Goal: Task Accomplishment & Management: Manage account settings

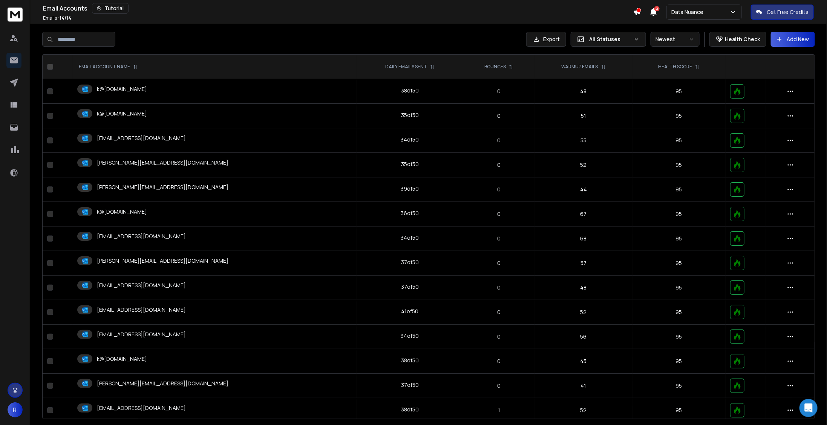
click at [657, 13] on icon at bounding box center [653, 12] width 7 height 8
click at [736, 9] on icon "button" at bounding box center [734, 12] width 8 height 8
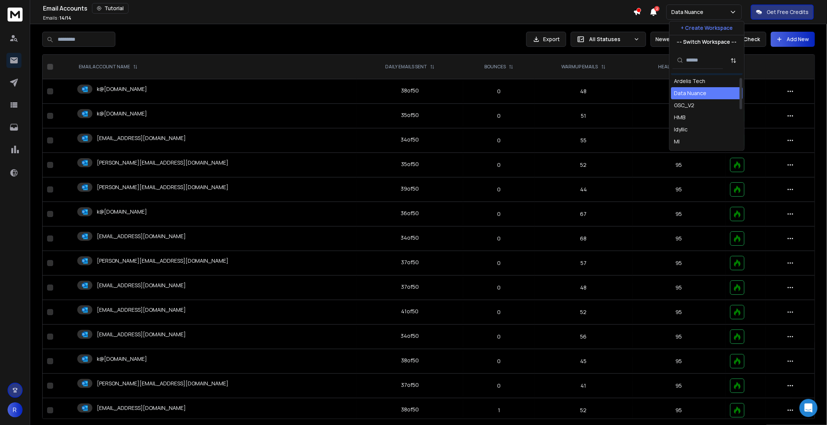
scroll to position [12, 0]
click at [720, 107] on div "GSC_V2" at bounding box center [707, 103] width 72 height 12
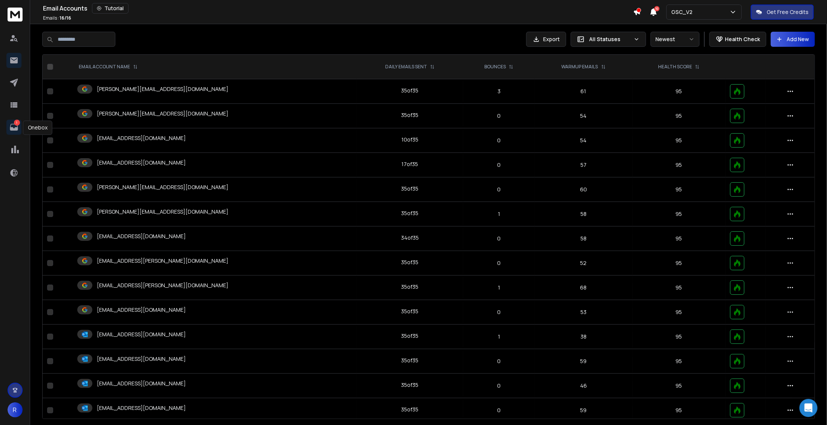
click at [17, 127] on icon at bounding box center [14, 127] width 8 height 7
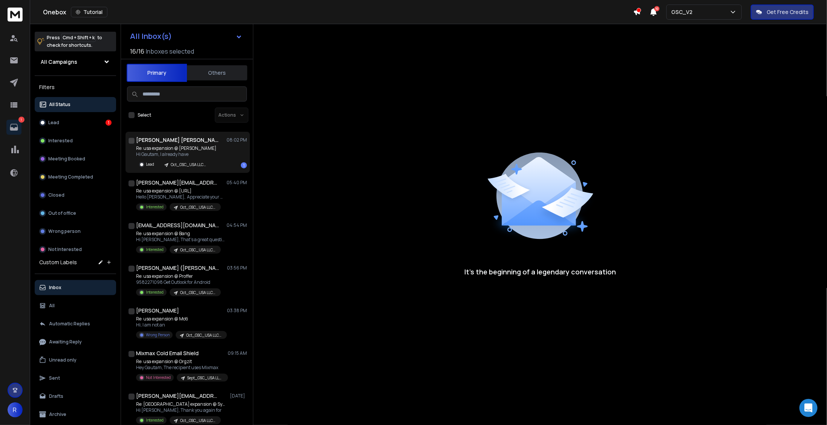
click at [163, 143] on h1 "Vishvanath Pratap Singh" at bounding box center [177, 140] width 83 height 8
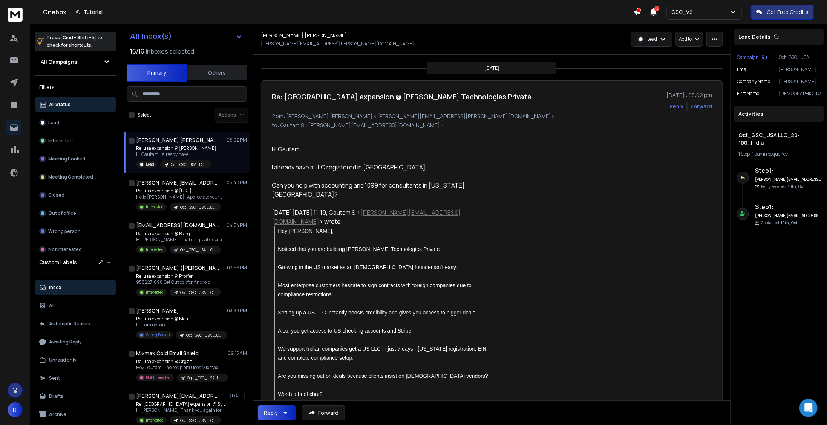
click at [694, 20] on div "Onebox Tutorial 10 GSC_V2 Get Free Credits" at bounding box center [413, 12] width 827 height 24
click at [699, 18] on button "GSC_V2" at bounding box center [704, 12] width 75 height 15
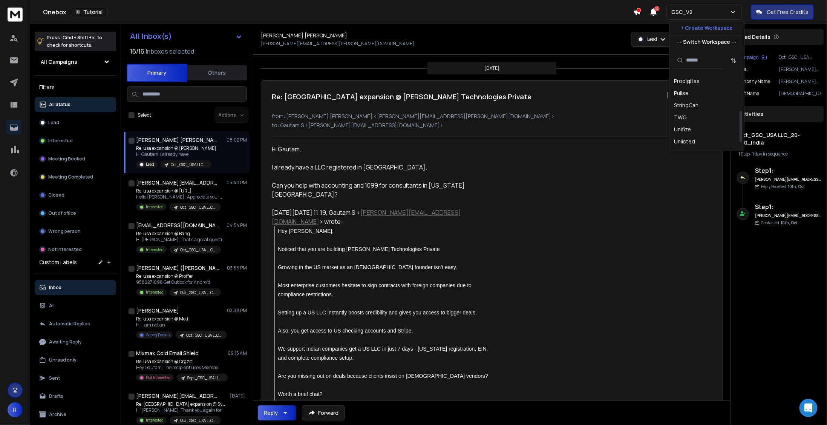
scroll to position [100, 0]
click at [699, 103] on div "TWG" at bounding box center [707, 101] width 72 height 12
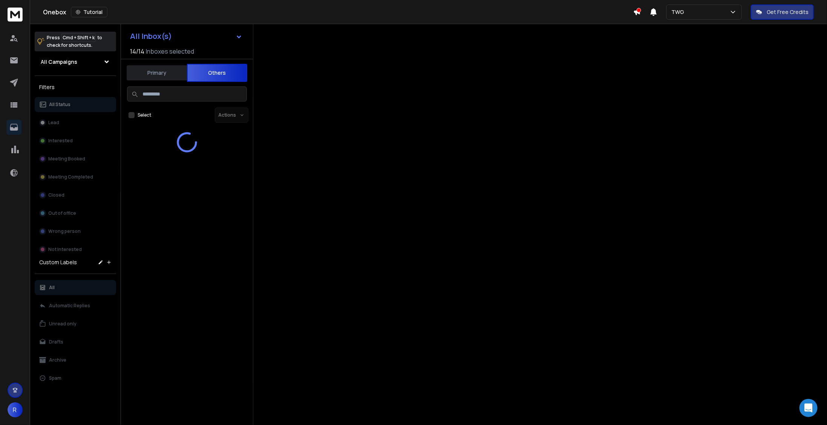
click at [212, 78] on button "Others" at bounding box center [217, 73] width 60 height 18
click at [143, 78] on button "Primary" at bounding box center [157, 73] width 60 height 18
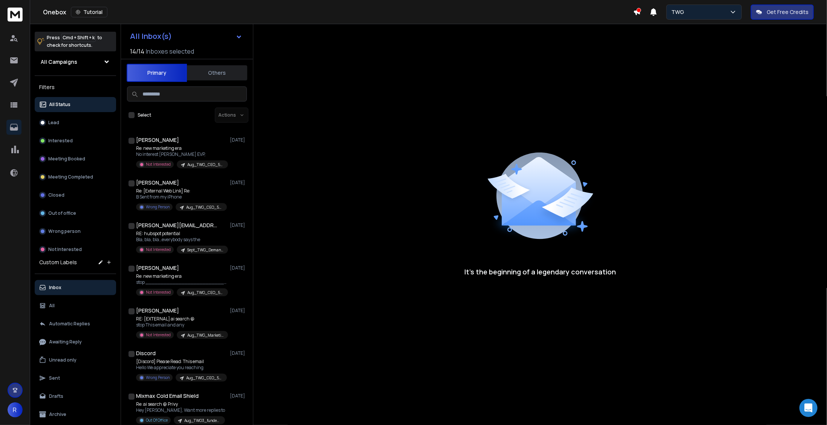
click at [703, 6] on button "TWG" at bounding box center [704, 12] width 75 height 15
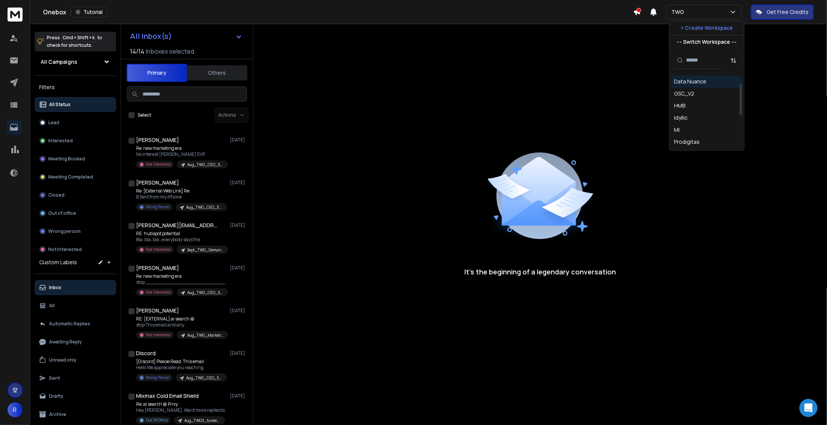
scroll to position [35, 0]
click at [693, 89] on div "HMB" at bounding box center [707, 92] width 72 height 12
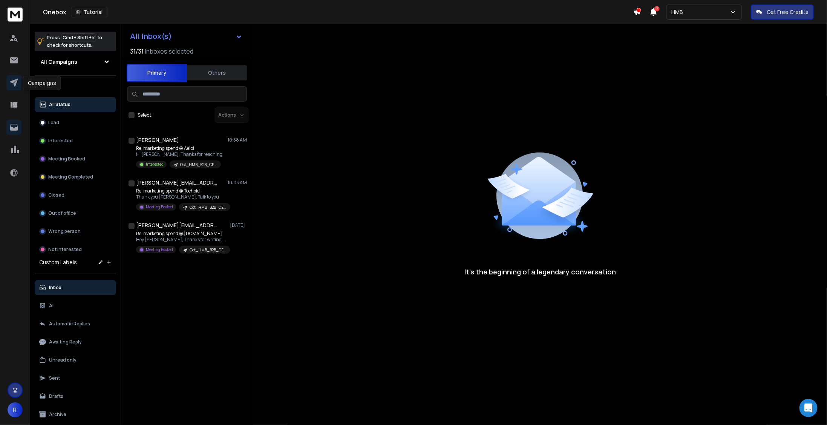
click at [11, 89] on link at bounding box center [13, 82] width 15 height 15
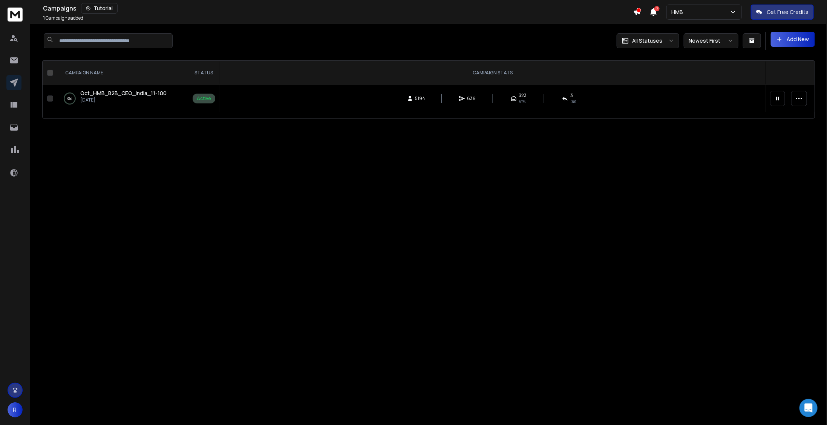
click at [118, 87] on td "0 % Oct_HMB_B2B_CEO_India_11-100 17 days ago" at bounding box center [122, 98] width 132 height 27
click at [118, 95] on span "Oct_HMB_B2B_CEO_India_11-100" at bounding box center [123, 92] width 86 height 7
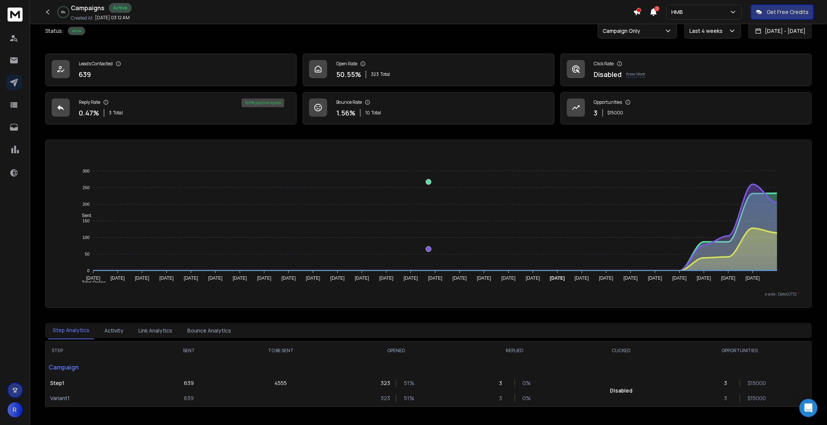
scroll to position [85, 0]
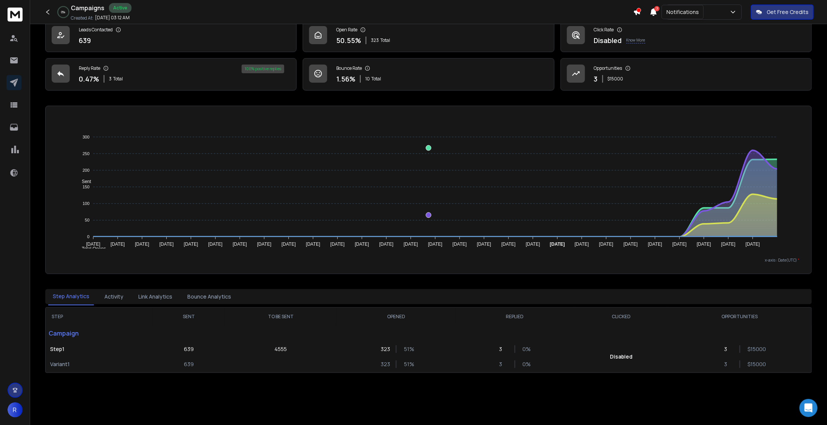
click at [657, 11] on icon at bounding box center [653, 12] width 7 height 8
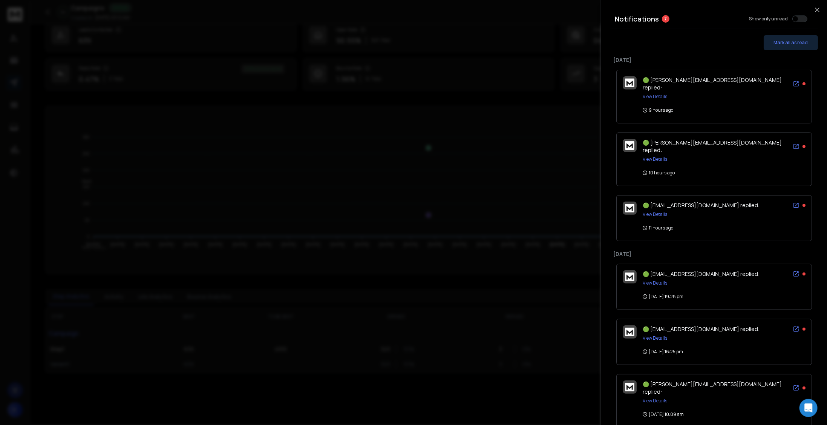
click at [777, 46] on button "Mark all as read" at bounding box center [791, 42] width 54 height 15
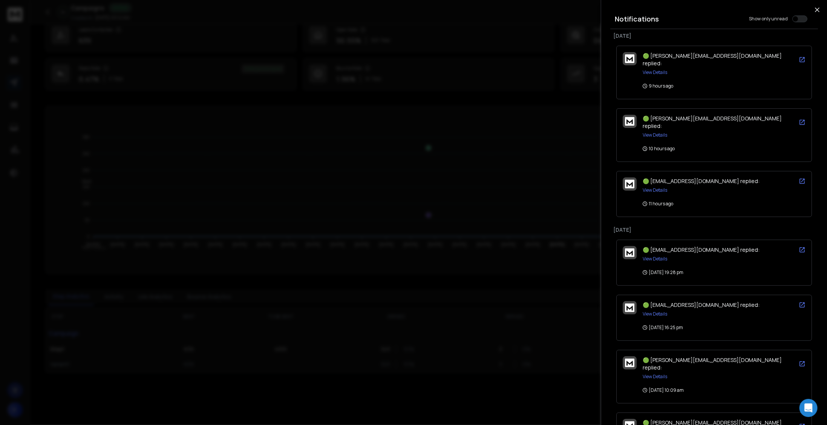
click at [816, 9] on icon "button" at bounding box center [818, 10] width 4 height 4
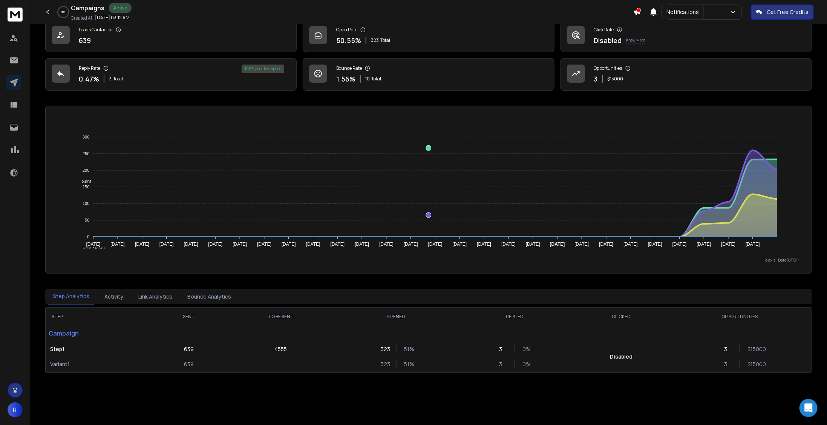
click at [655, 15] on icon at bounding box center [654, 12] width 8 height 8
click at [18, 64] on link at bounding box center [13, 60] width 15 height 15
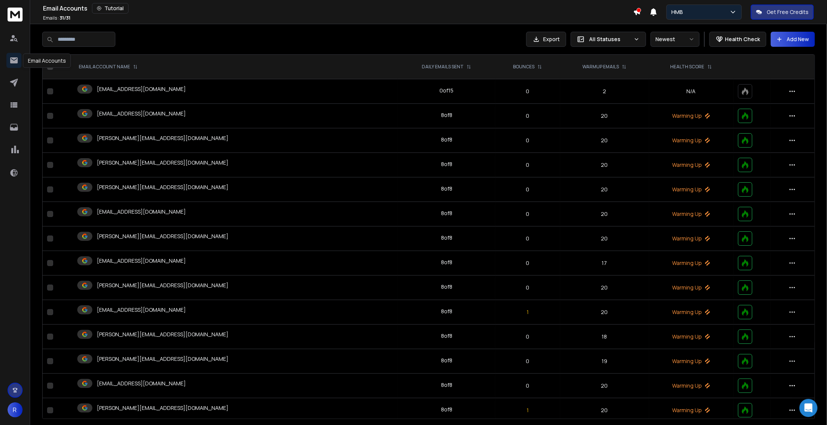
click at [714, 11] on div "HMB" at bounding box center [705, 12] width 66 height 8
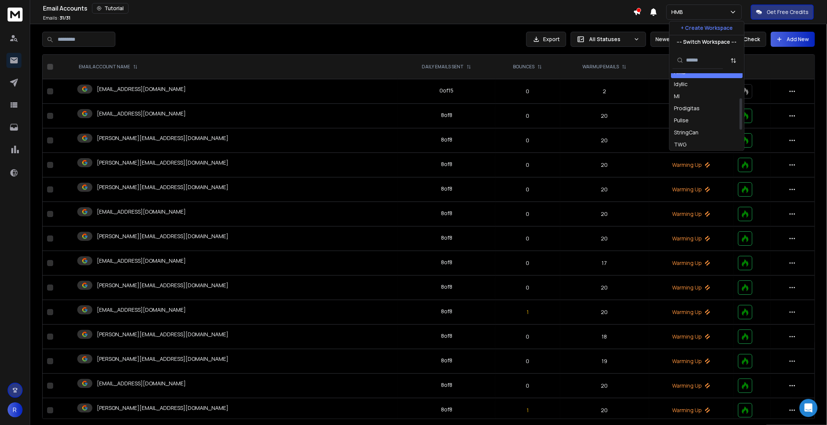
scroll to position [105, 0]
click at [549, 18] on div "Emails : 31 / 31" at bounding box center [338, 18] width 590 height 6
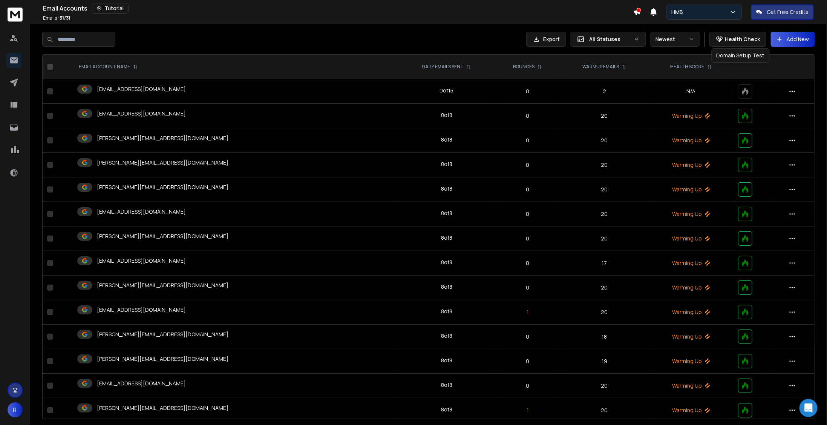
click at [713, 12] on div "HMB" at bounding box center [705, 12] width 66 height 8
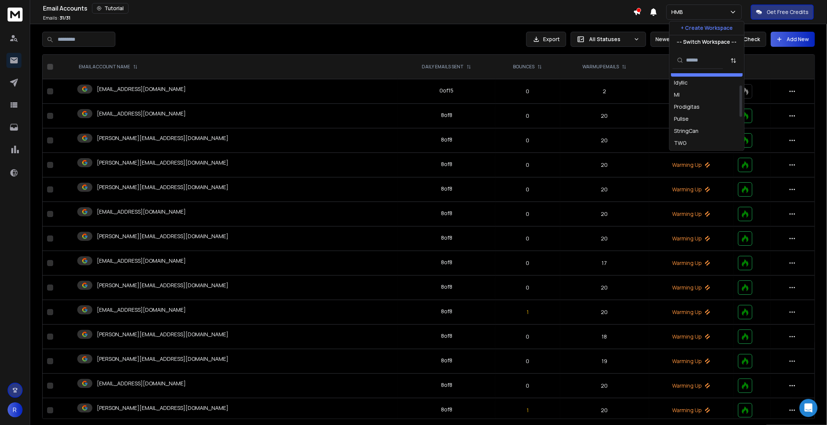
scroll to position [72, 0]
click at [685, 128] on div "TWG" at bounding box center [680, 128] width 12 height 8
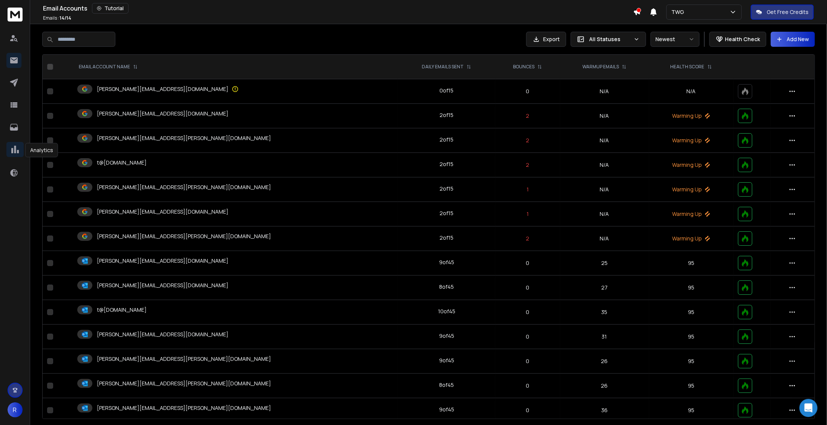
click at [20, 149] on icon at bounding box center [14, 149] width 11 height 11
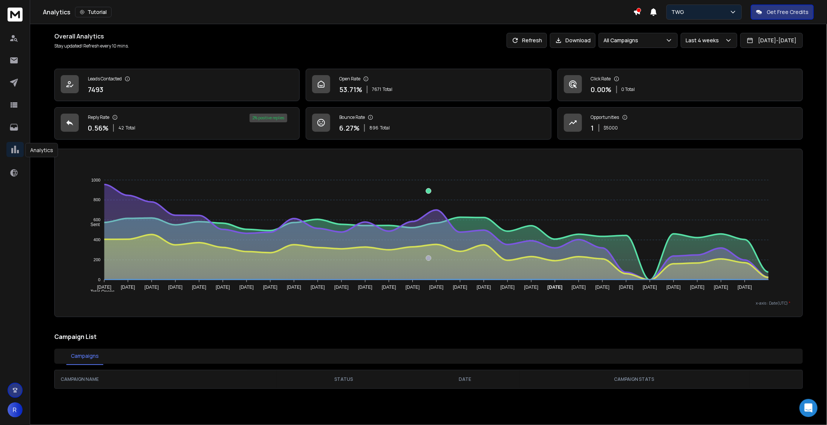
click at [703, 14] on div "TWG" at bounding box center [705, 12] width 66 height 8
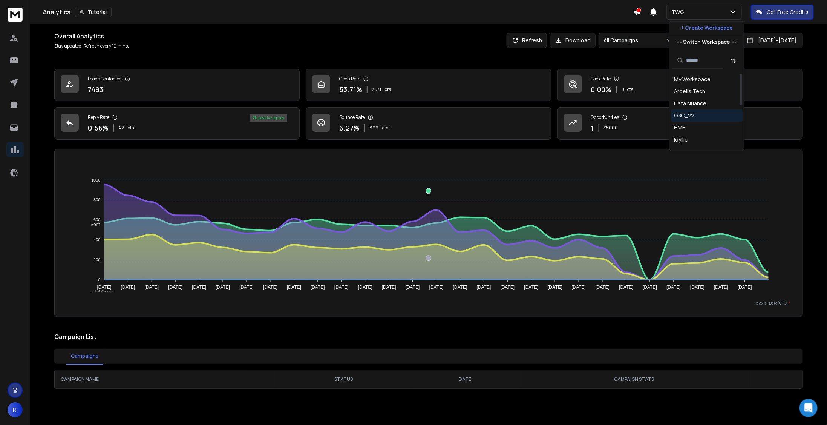
scroll to position [3, 0]
click at [682, 126] on div "HMB" at bounding box center [679, 125] width 11 height 8
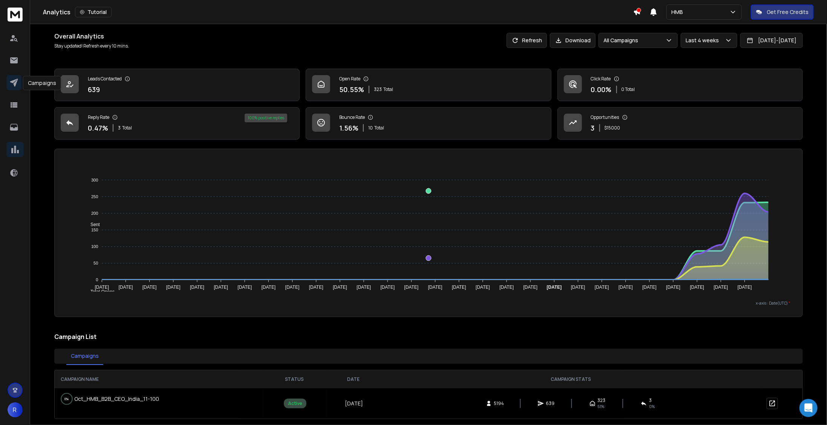
click at [13, 83] on icon at bounding box center [13, 82] width 9 height 9
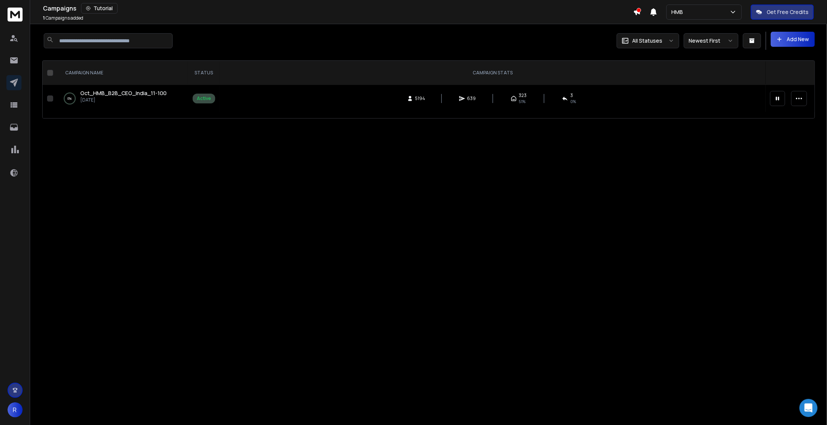
click at [116, 103] on p "[DATE]" at bounding box center [123, 100] width 86 height 6
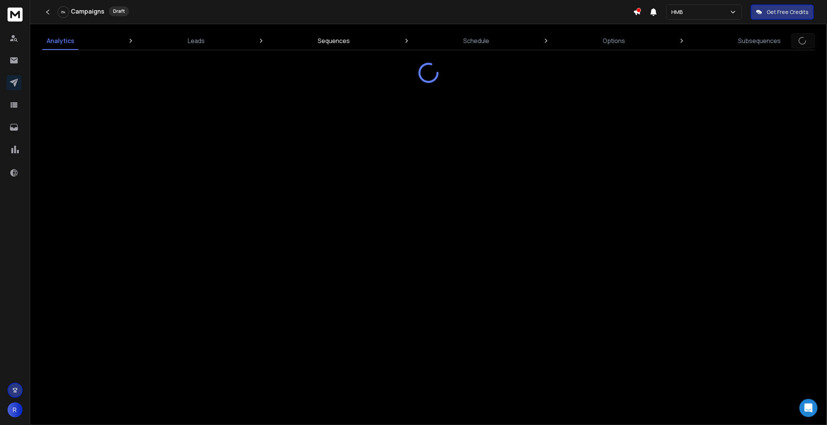
click at [320, 45] on p "Sequences" at bounding box center [334, 40] width 32 height 9
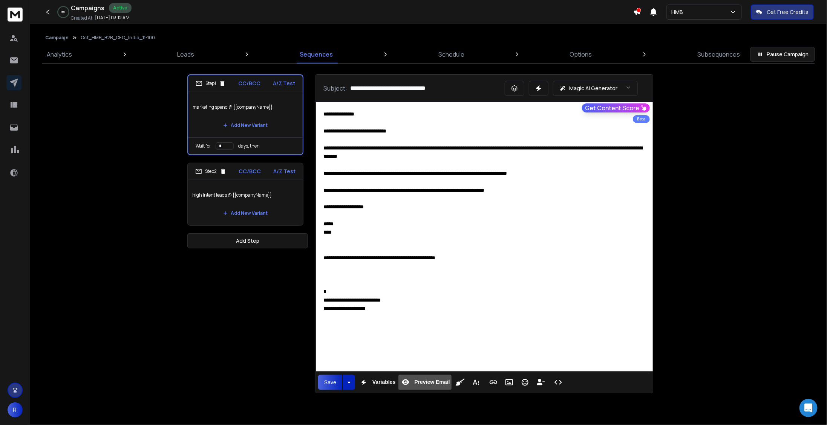
click at [431, 385] on div "Preview Email" at bounding box center [425, 382] width 53 height 12
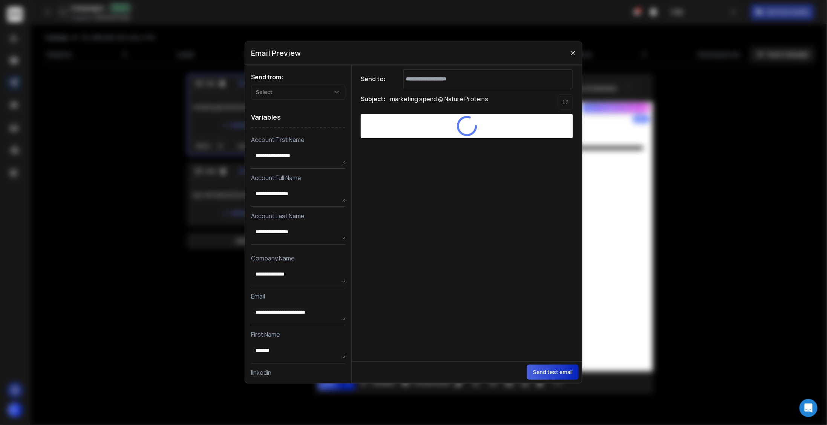
type textarea "**********"
type textarea "*****"
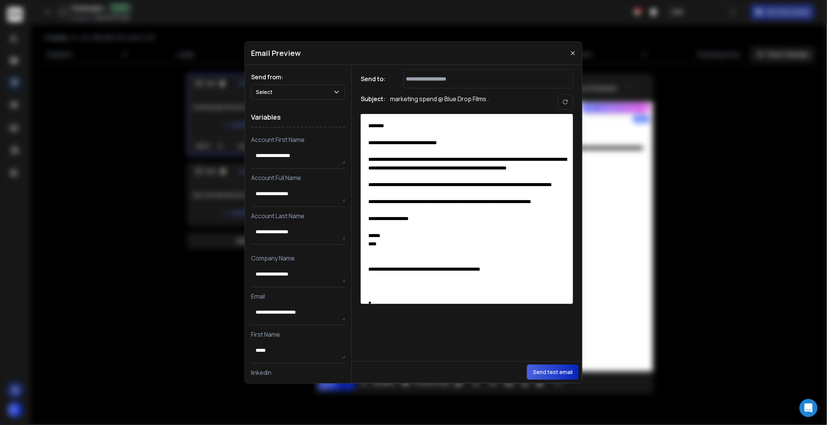
type textarea "*******"
type textarea "*********"
type textarea "*"
drag, startPoint x: 368, startPoint y: 121, endPoint x: 393, endPoint y: 143, distance: 32.9
click at [393, 143] on div "**********" at bounding box center [467, 209] width 212 height 190
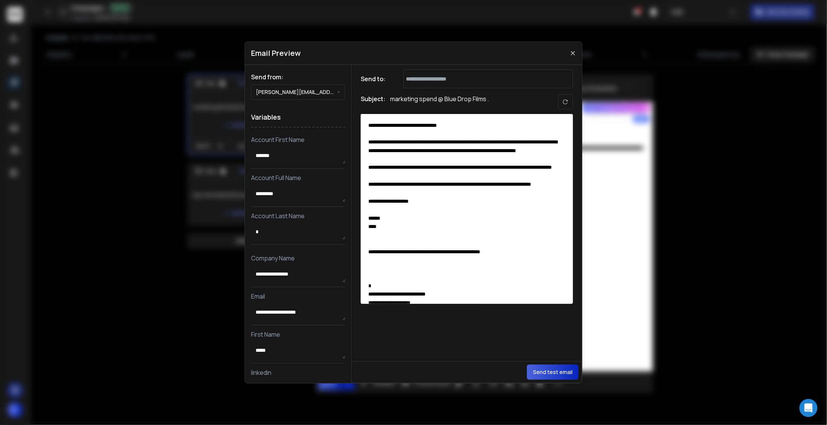
scroll to position [18, 0]
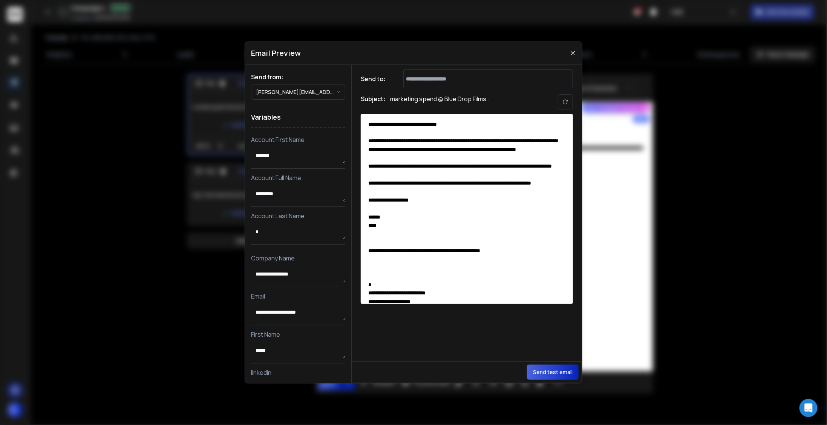
click at [573, 52] on icon at bounding box center [573, 53] width 6 height 6
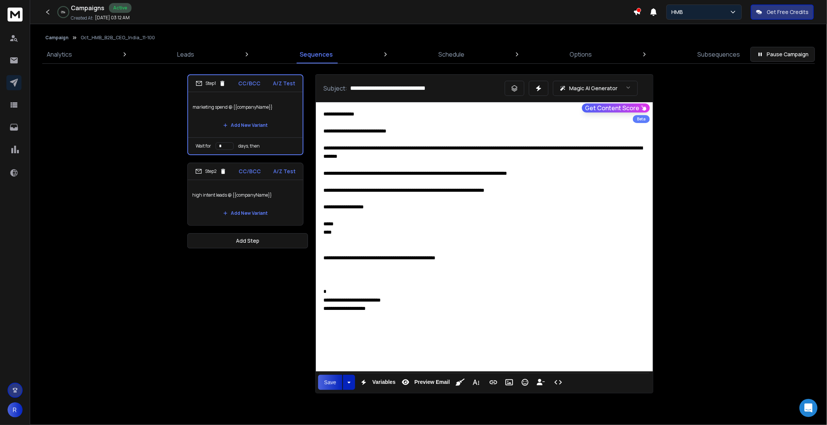
click at [702, 5] on button "HMB" at bounding box center [704, 12] width 75 height 15
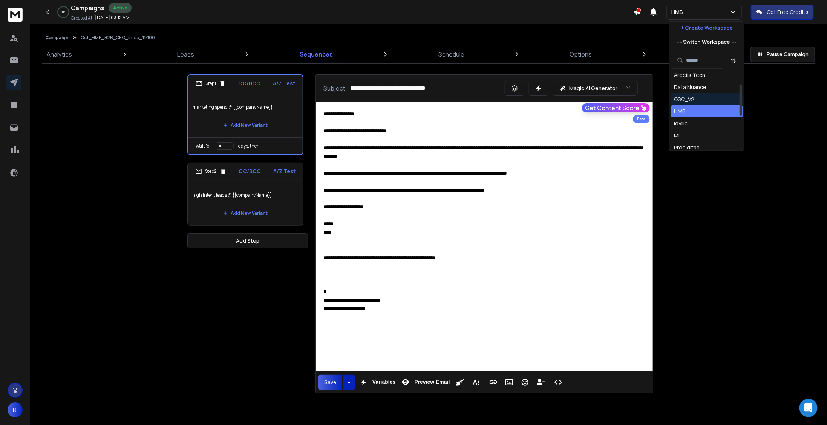
scroll to position [26, 0]
